Goal: Task Accomplishment & Management: Manage account settings

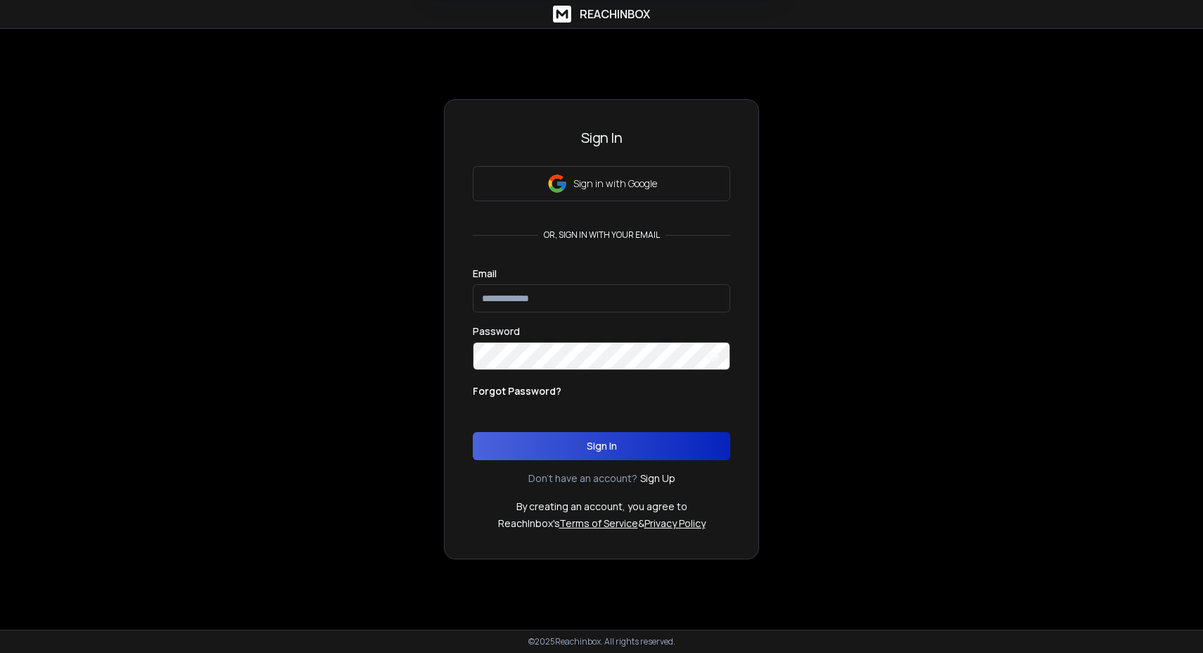
click at [644, 92] on button "Later" at bounding box center [646, 90] width 63 height 35
click at [632, 177] on p "Sign in with Google" at bounding box center [615, 184] width 84 height 14
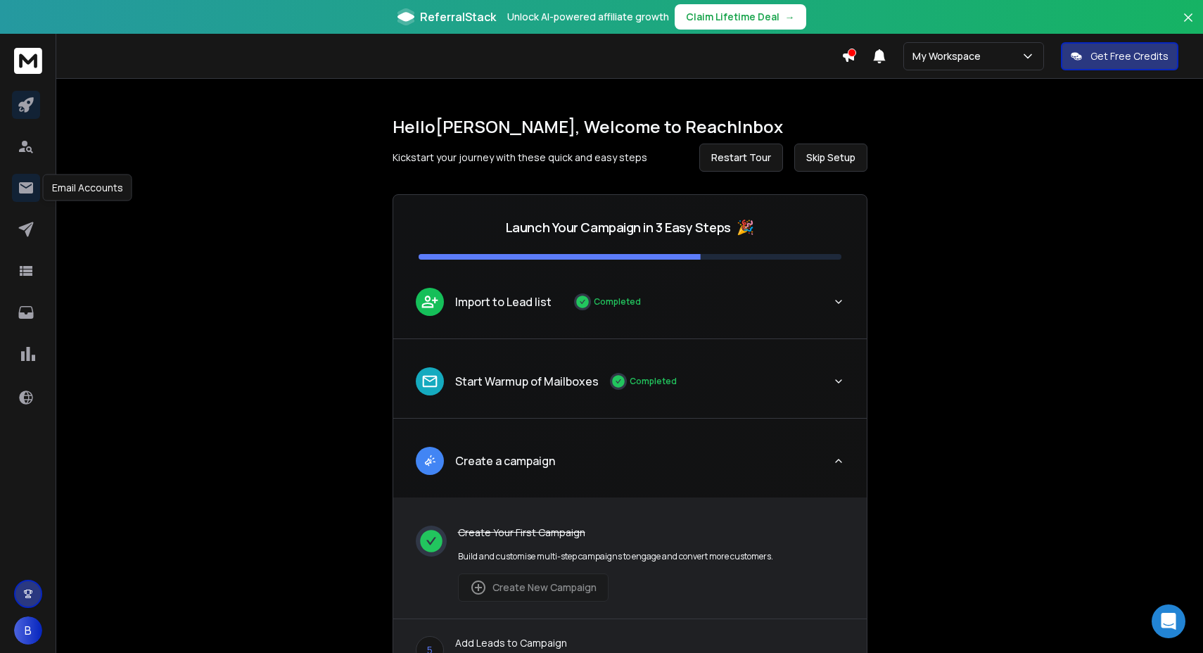
click at [32, 188] on icon at bounding box center [26, 187] width 14 height 11
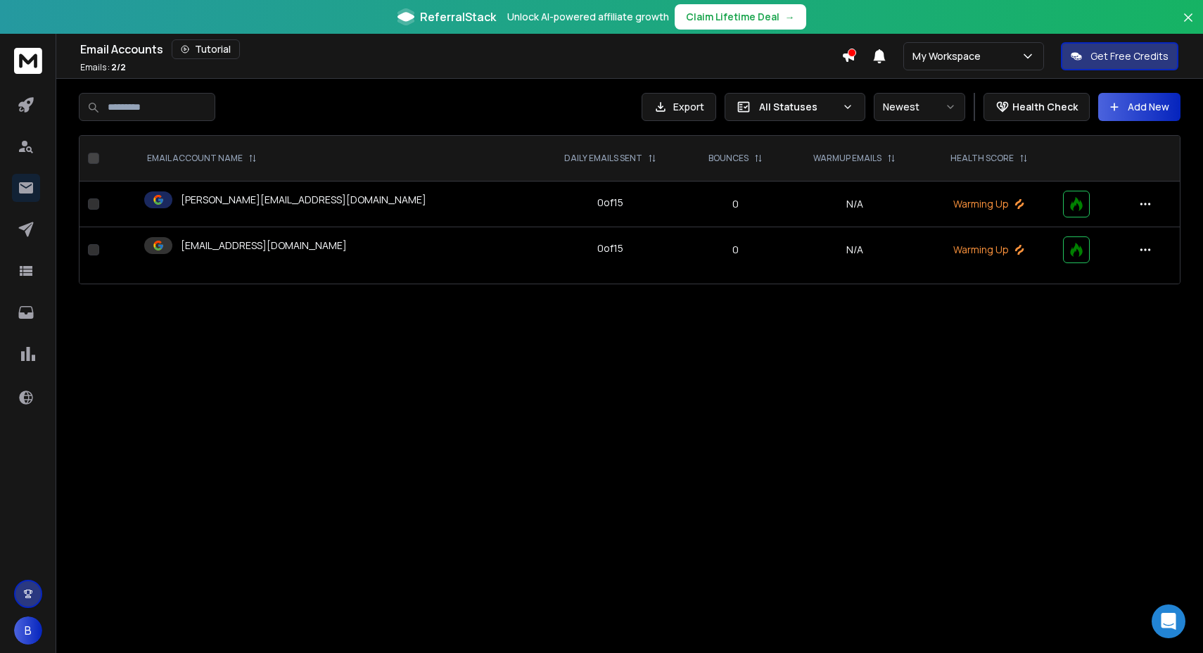
click at [535, 249] on td "0 of 15" at bounding box center [610, 245] width 151 height 37
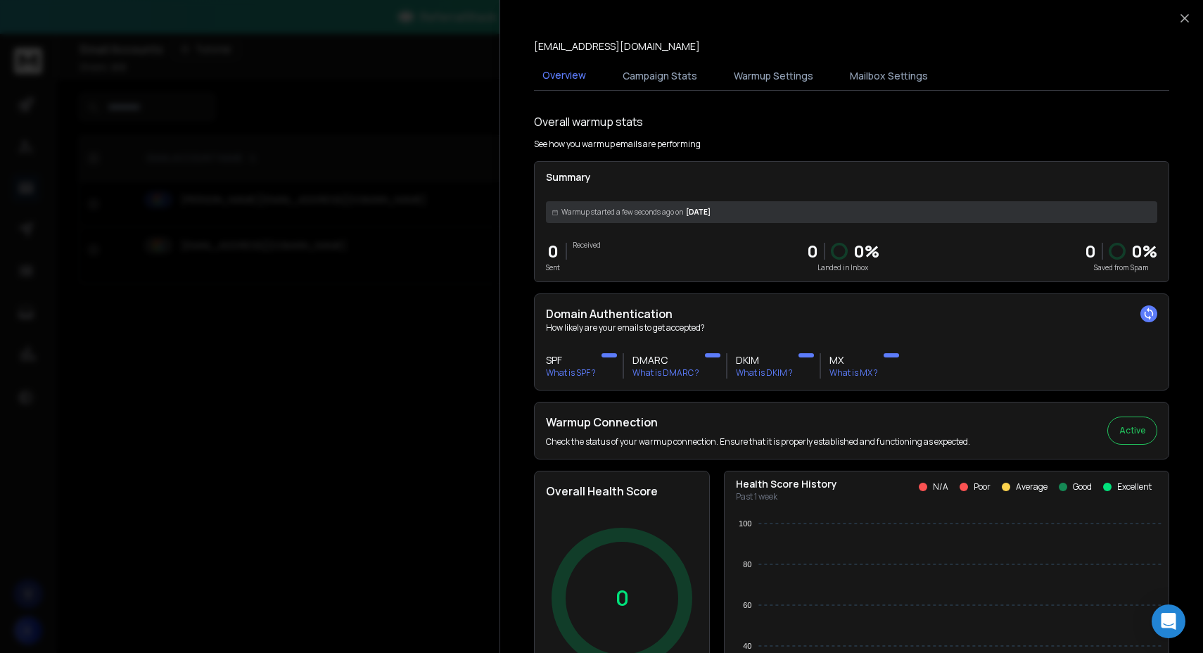
click at [310, 433] on div at bounding box center [601, 326] width 1203 height 653
